Goal: Navigation & Orientation: Find specific page/section

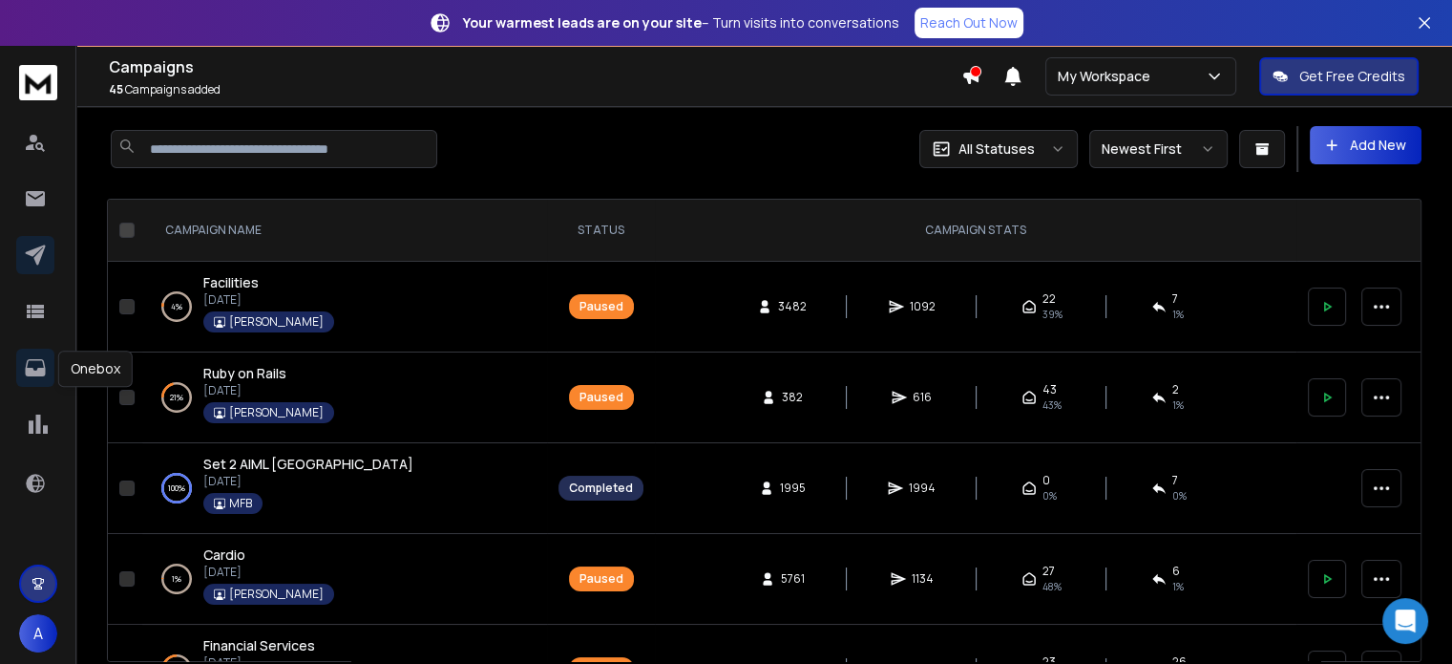
click at [38, 369] on icon at bounding box center [35, 367] width 20 height 17
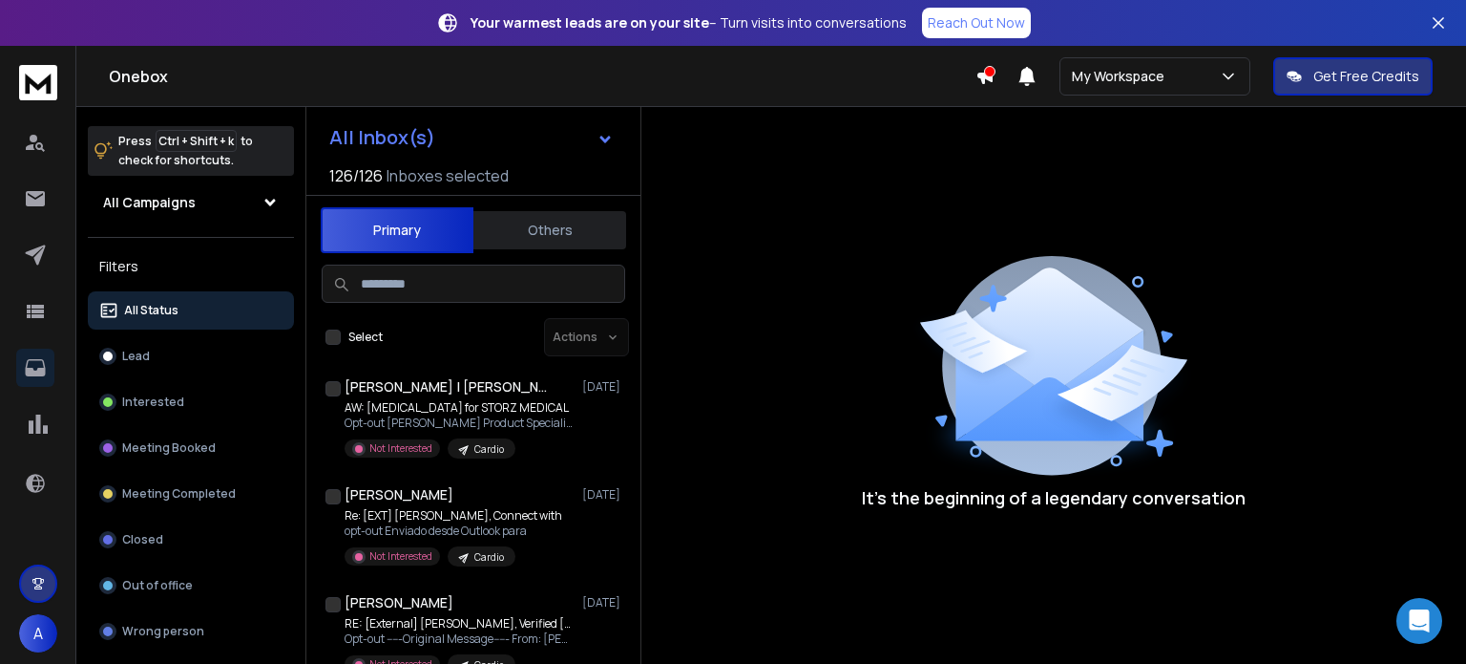
scroll to position [286, 0]
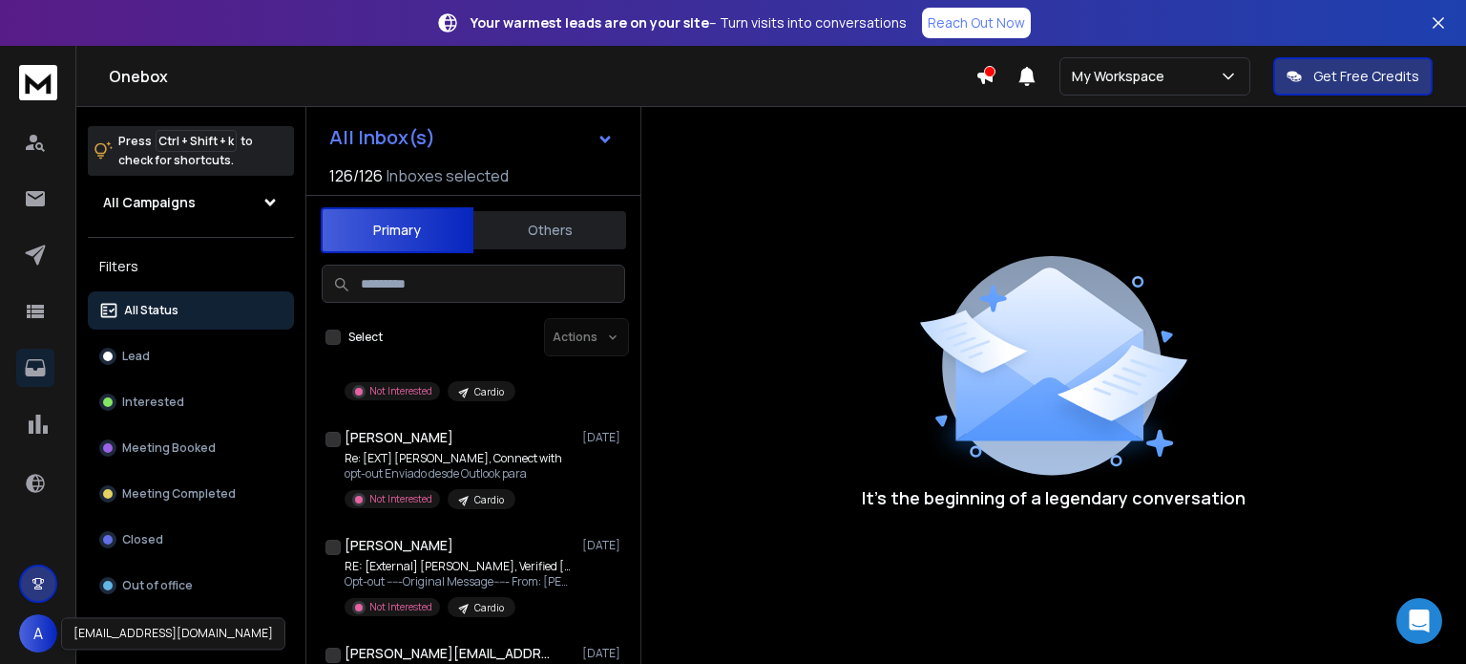
click at [38, 637] on span "A" at bounding box center [38, 633] width 38 height 38
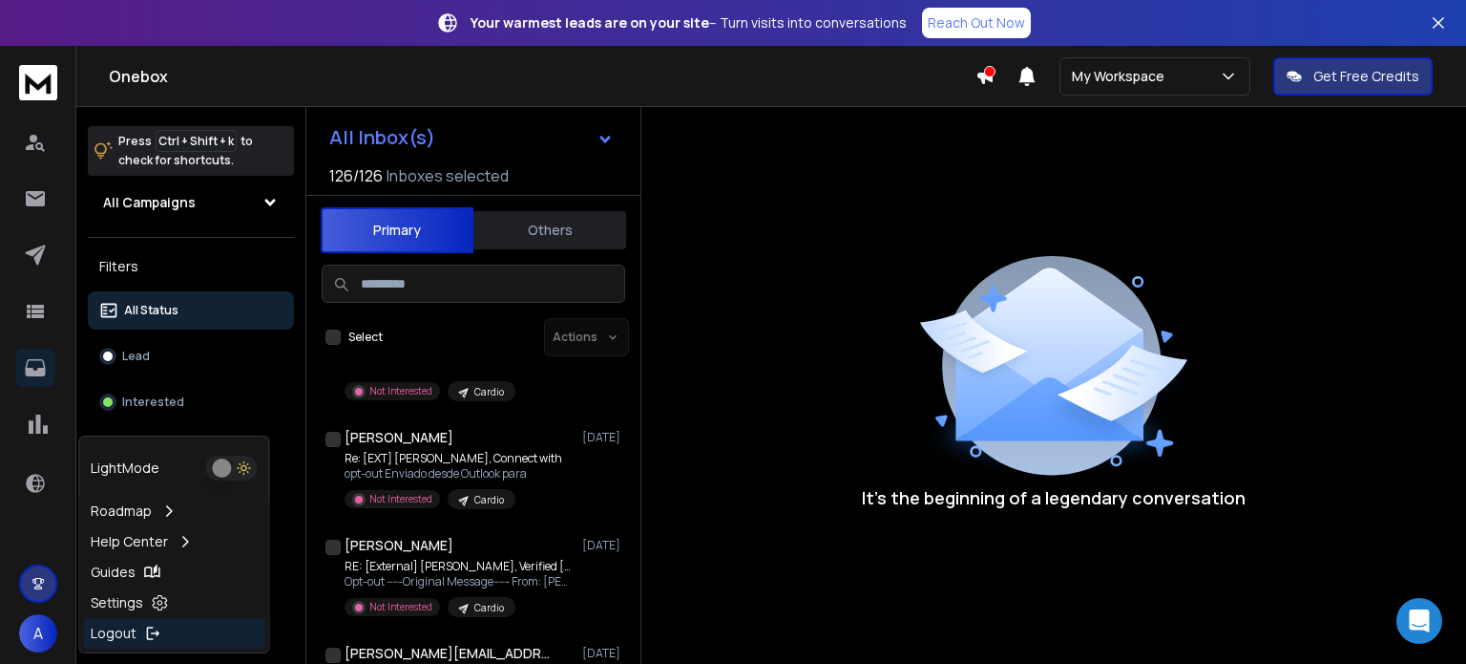
click at [106, 630] on p "Logout" at bounding box center [114, 632] width 46 height 19
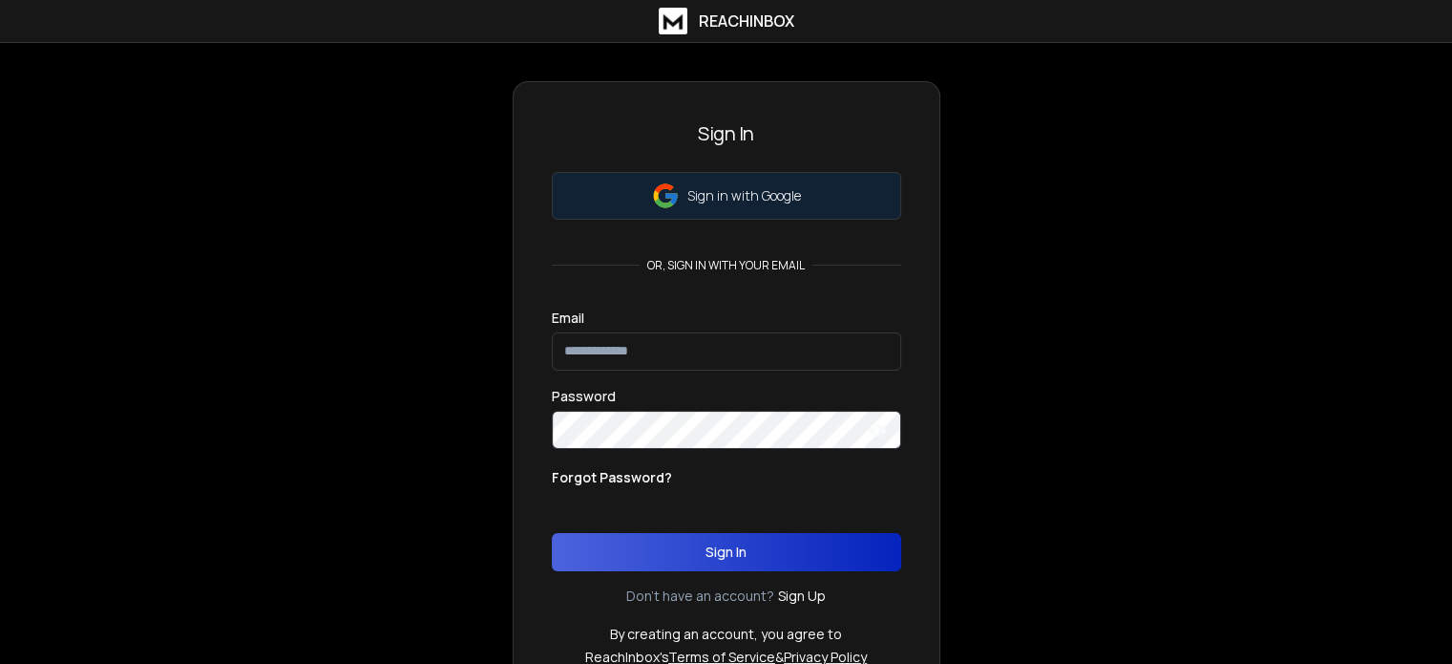
click at [754, 212] on button "Sign in with Google" at bounding box center [726, 196] width 349 height 48
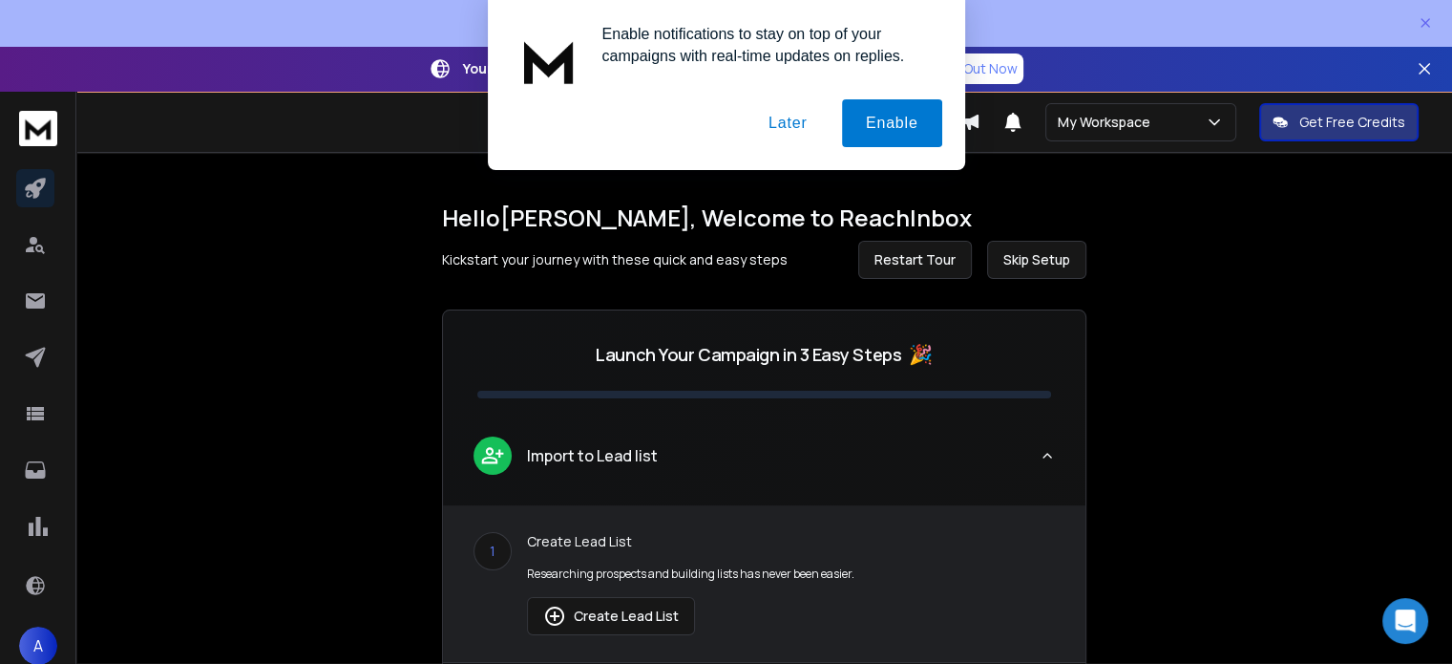
click at [807, 115] on button "Later" at bounding box center [788, 123] width 86 height 48
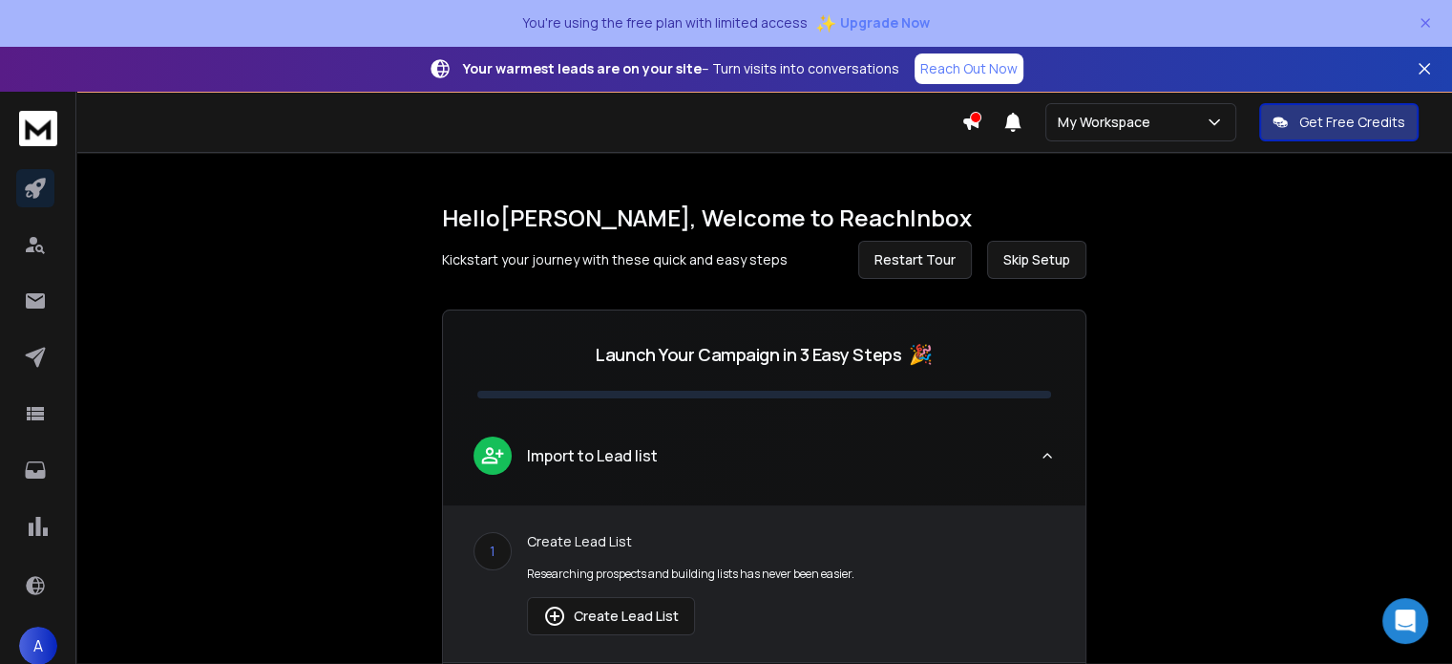
click at [1424, 60] on icon at bounding box center [1424, 68] width 17 height 17
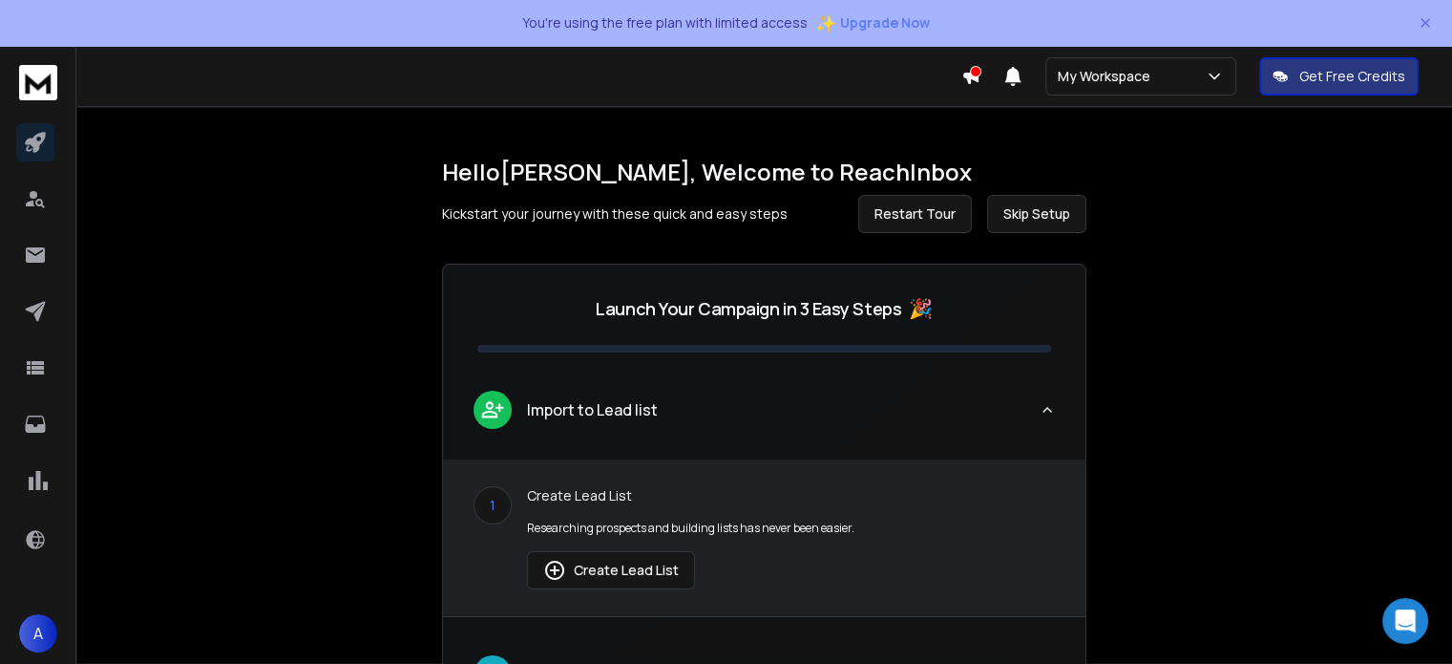
click at [1427, 24] on icon "Close notification" at bounding box center [1425, 22] width 15 height 15
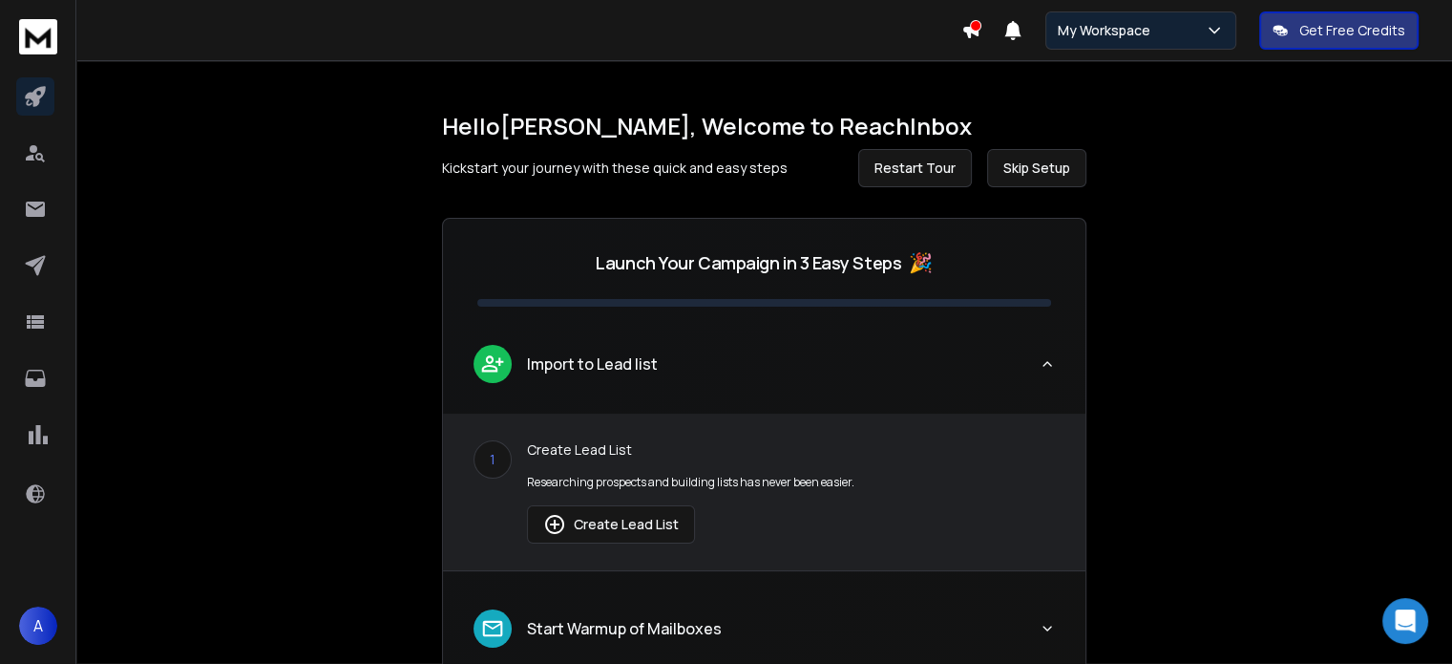
click at [1119, 33] on p "My Workspace" at bounding box center [1108, 30] width 100 height 19
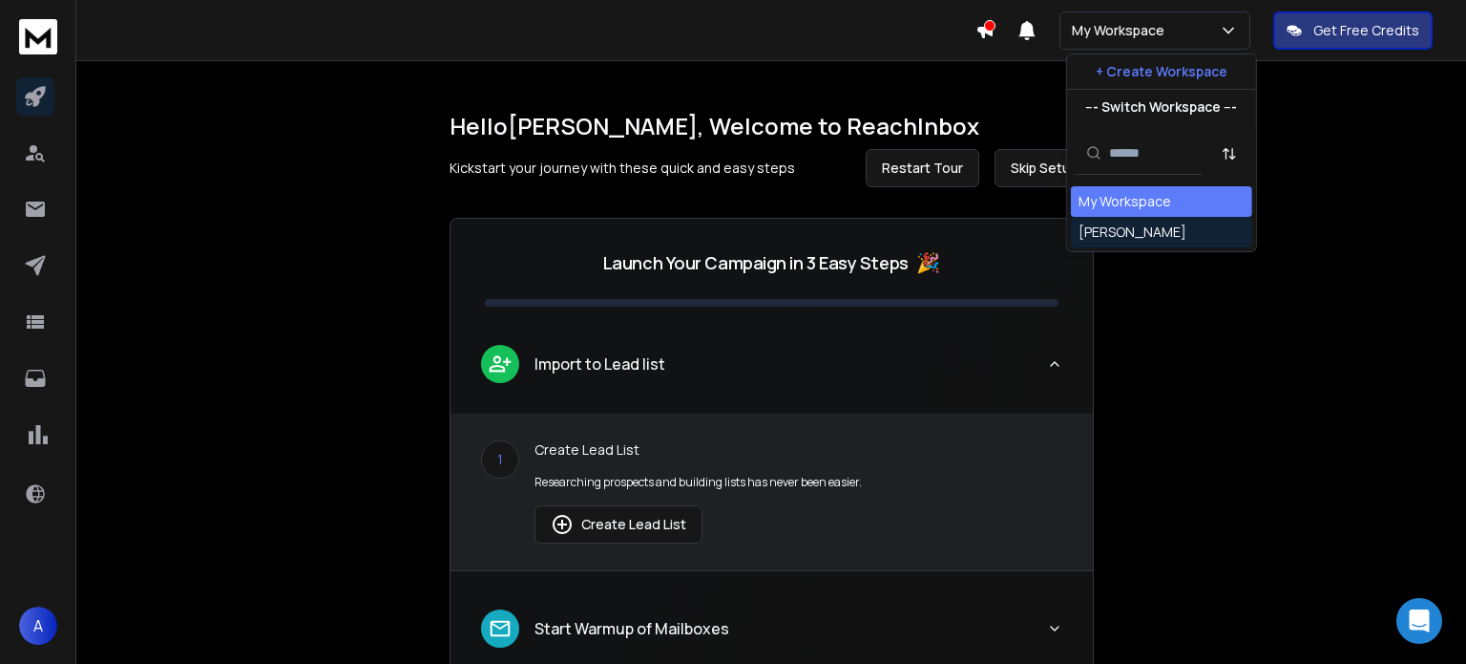
click at [1104, 229] on div "[PERSON_NAME]" at bounding box center [1133, 231] width 108 height 19
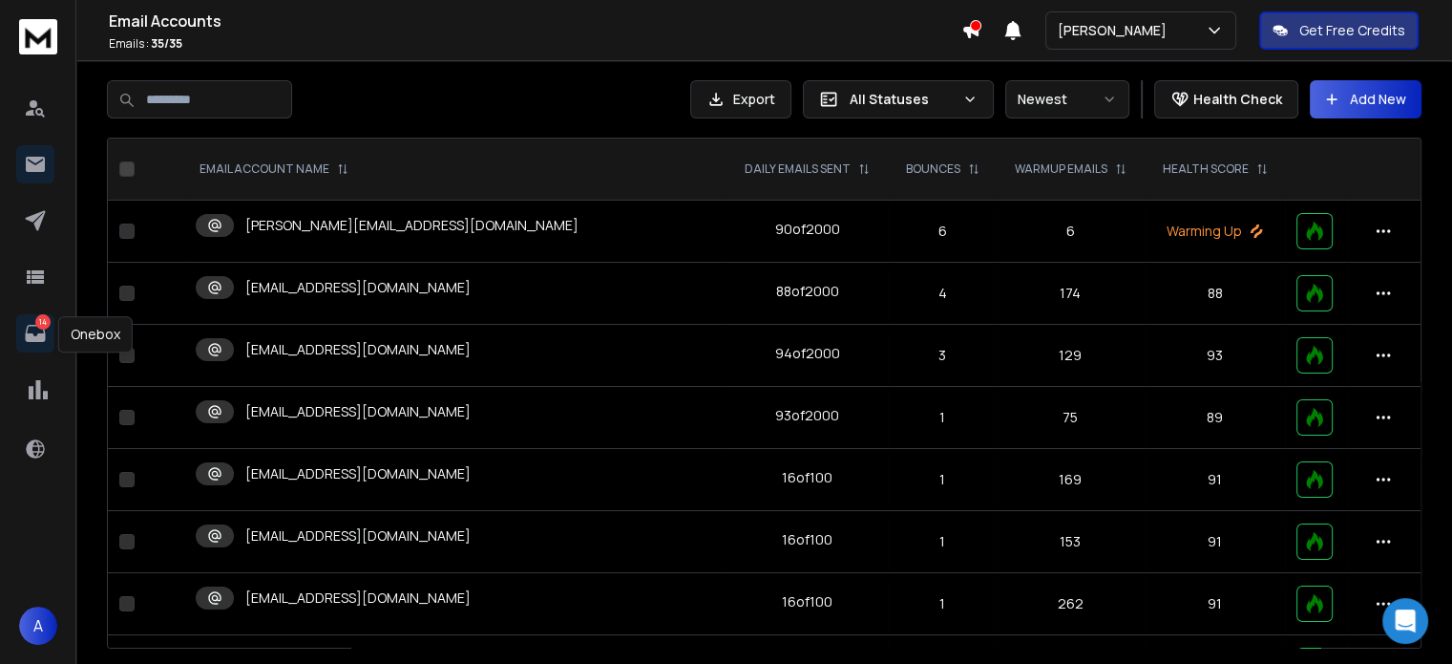
click at [28, 323] on icon at bounding box center [35, 333] width 23 height 23
